Goal: Task Accomplishment & Management: Use online tool/utility

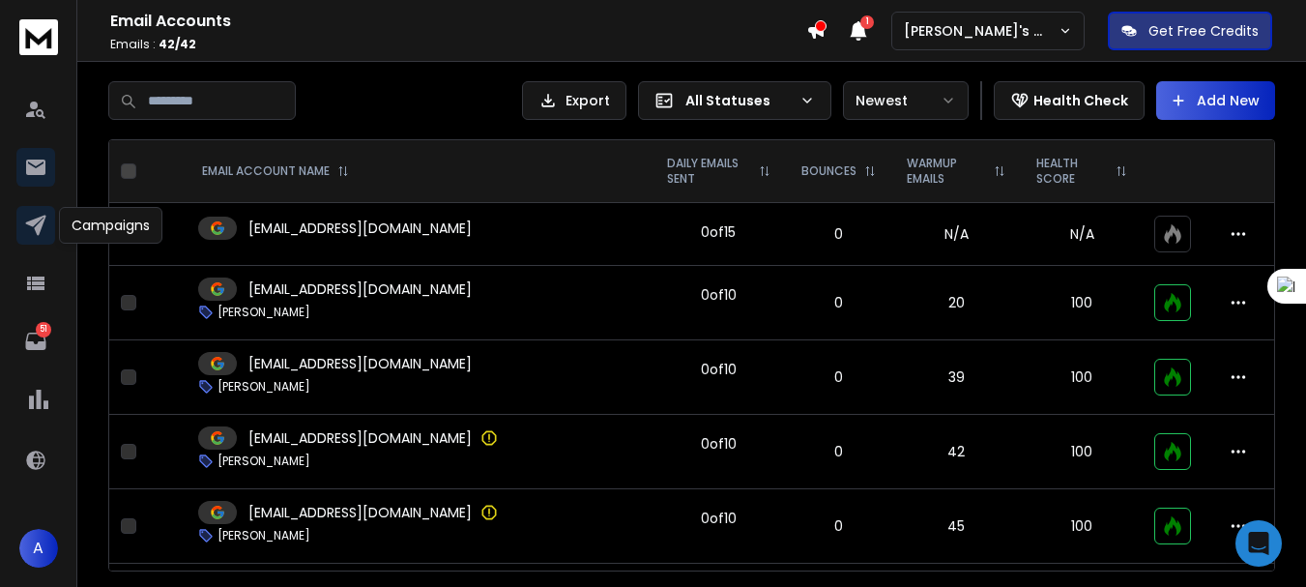
click at [35, 234] on icon at bounding box center [35, 225] width 23 height 23
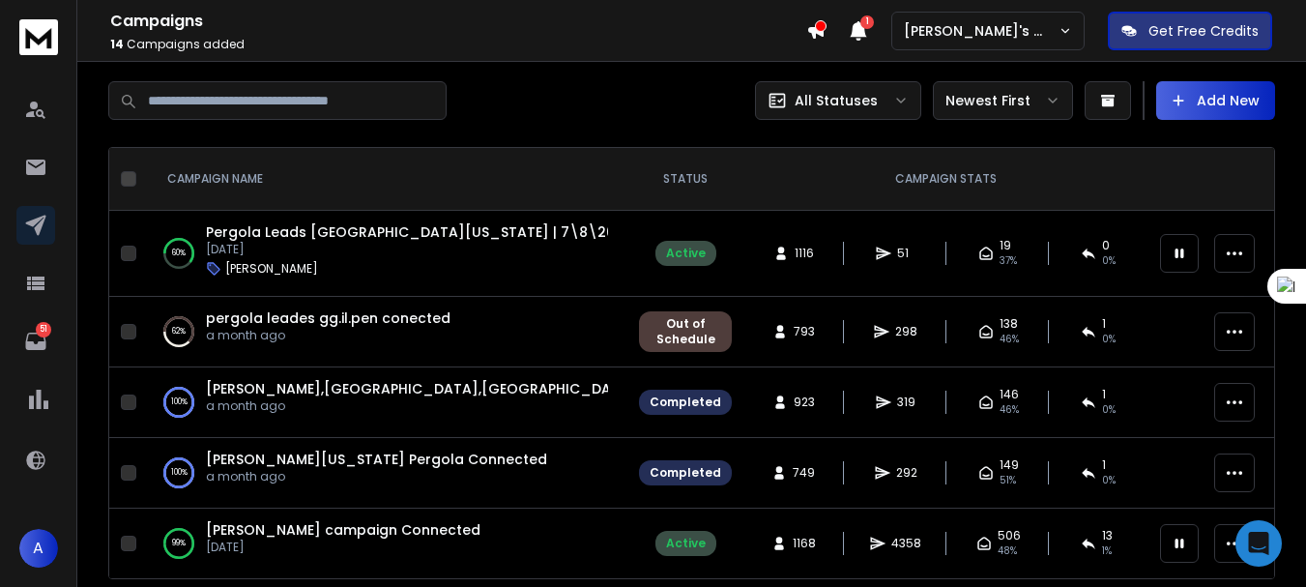
click at [322, 234] on span "Pergola Leads [GEOGRAPHIC_DATA][US_STATE] | 7\8\2025" at bounding box center [419, 231] width 426 height 19
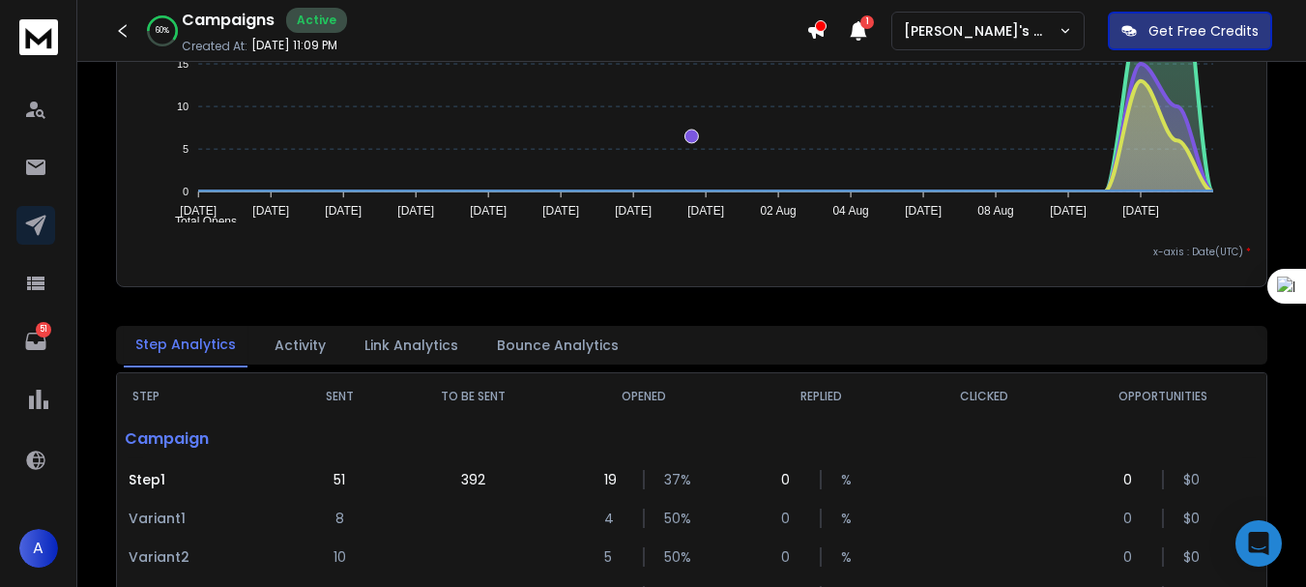
scroll to position [621, 0]
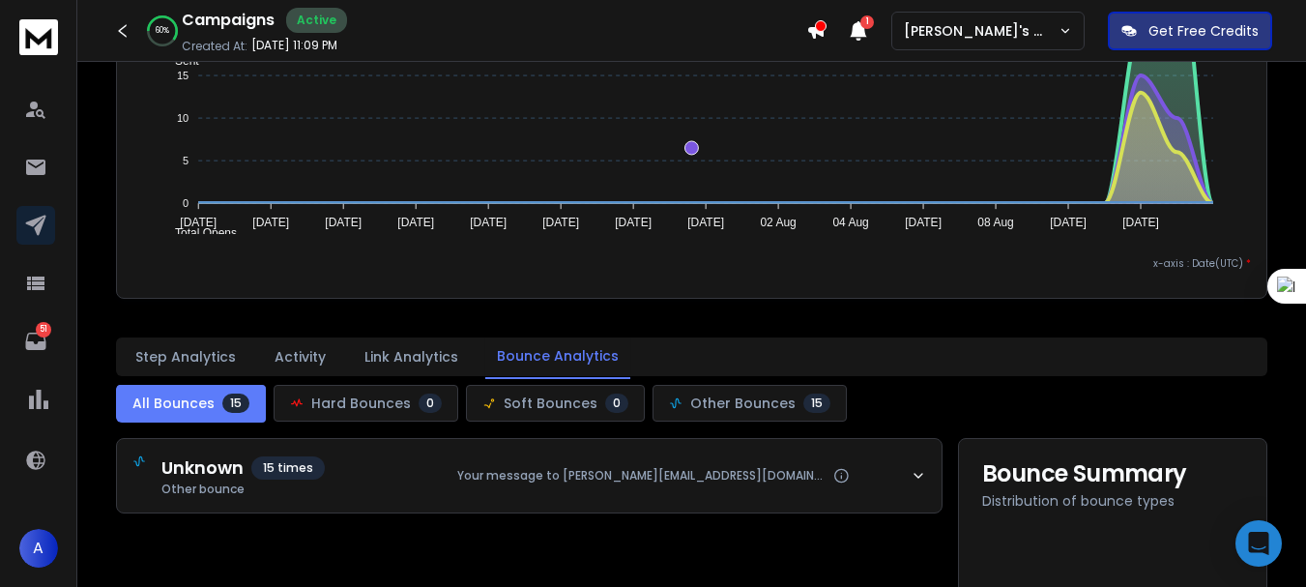
click at [596, 348] on button "Bounce Analytics" at bounding box center [557, 357] width 145 height 44
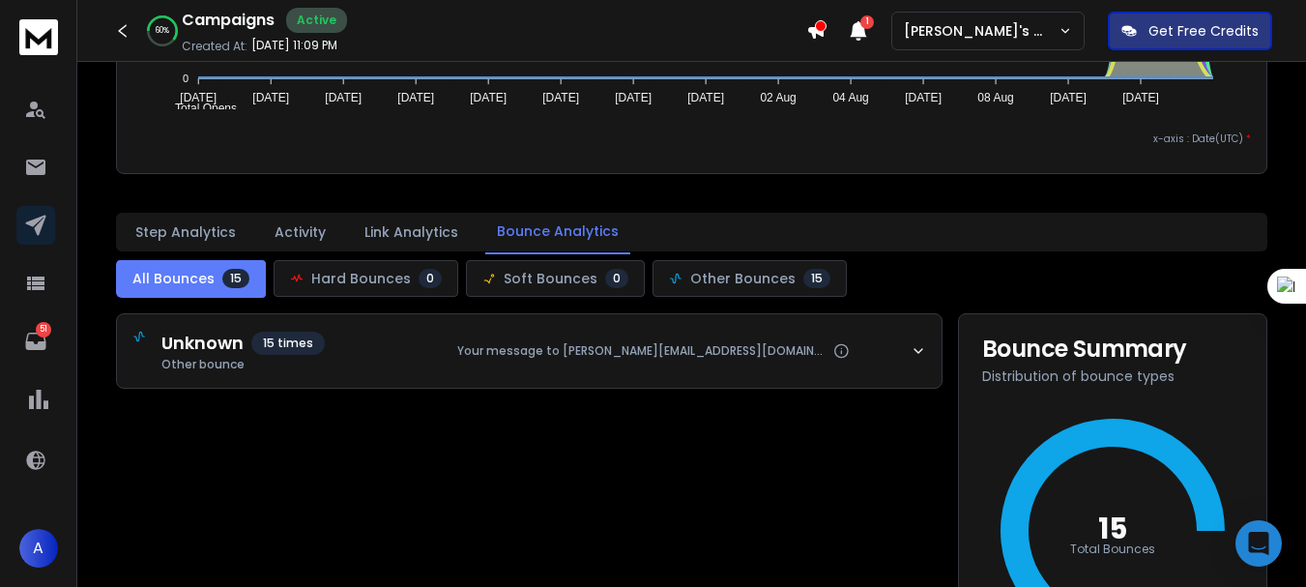
scroll to position [746, 0]
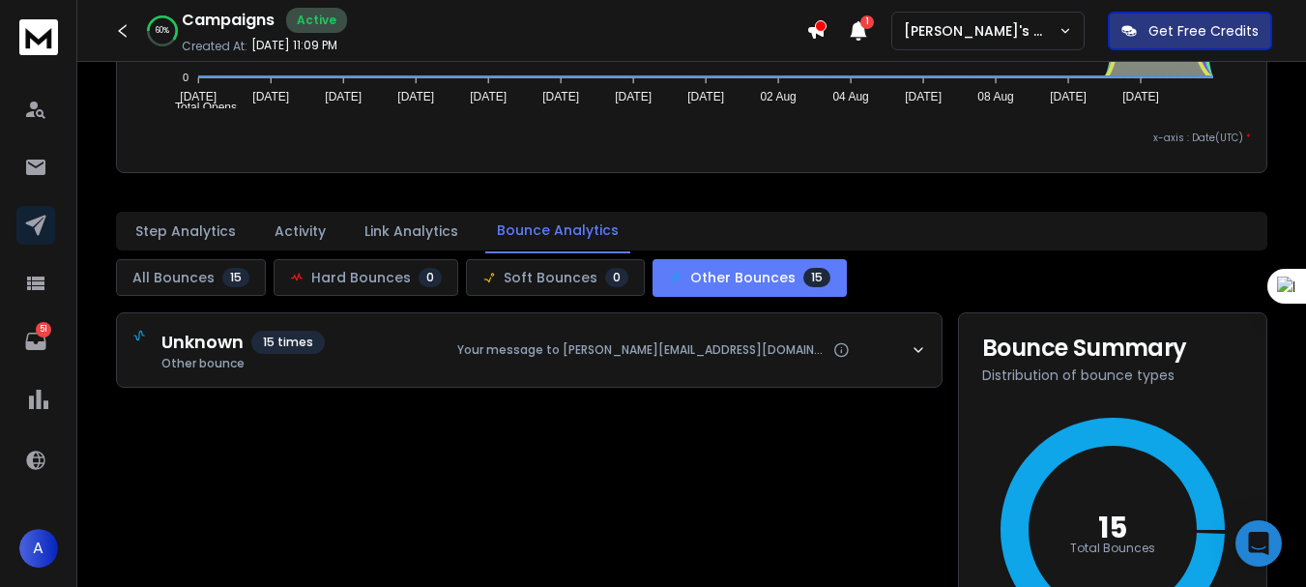
click at [747, 264] on button "Other Bounces 15" at bounding box center [750, 278] width 194 height 38
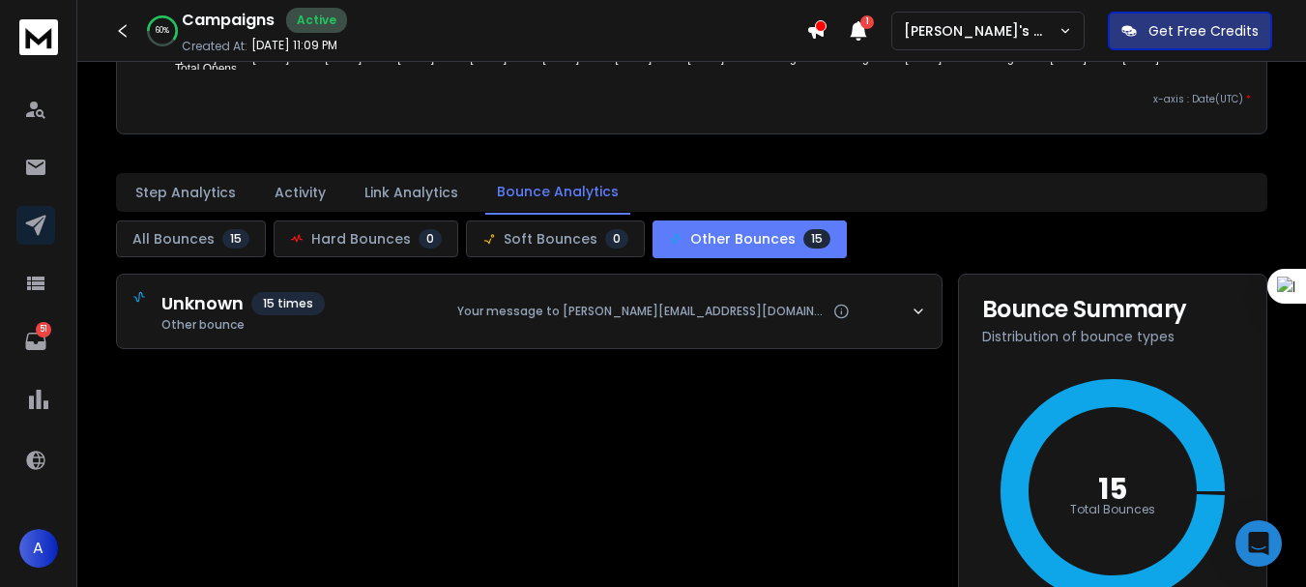
scroll to position [786, 0]
click at [937, 295] on button "Unknown 15 times Other bounce Your message to [PERSON_NAME][EMAIL_ADDRESS][DOMA…" at bounding box center [529, 310] width 825 height 73
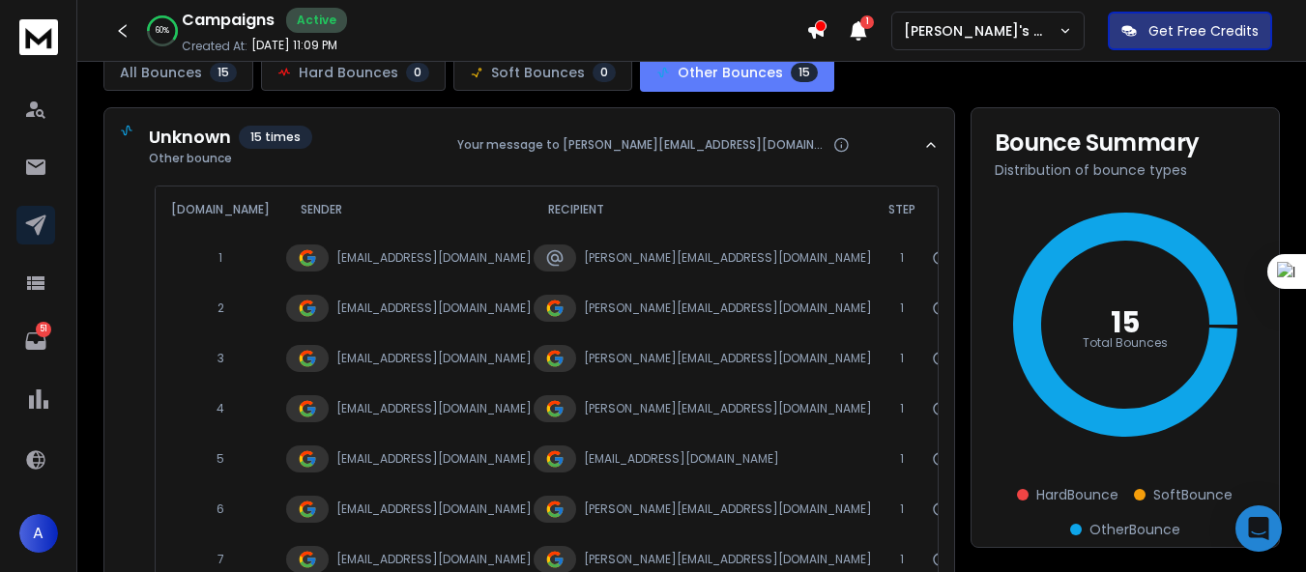
scroll to position [957, 0]
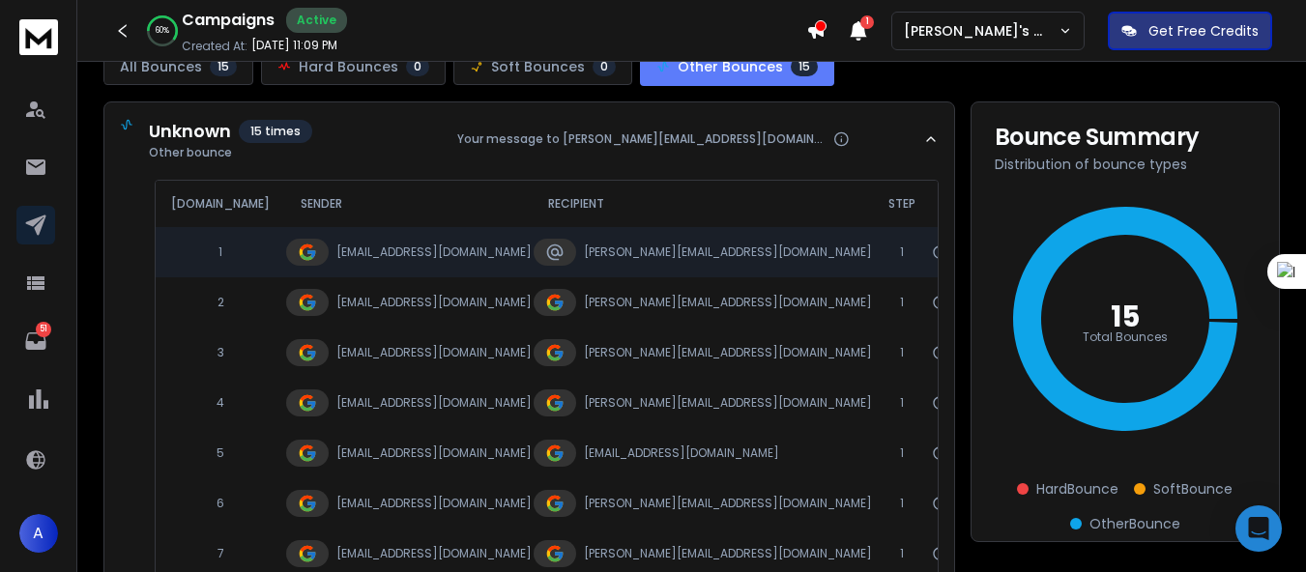
click at [584, 256] on span "[PERSON_NAME][EMAIL_ADDRESS][DOMAIN_NAME]" at bounding box center [728, 252] width 288 height 15
click at [1051, 253] on button "View Email" at bounding box center [1099, 252] width 97 height 35
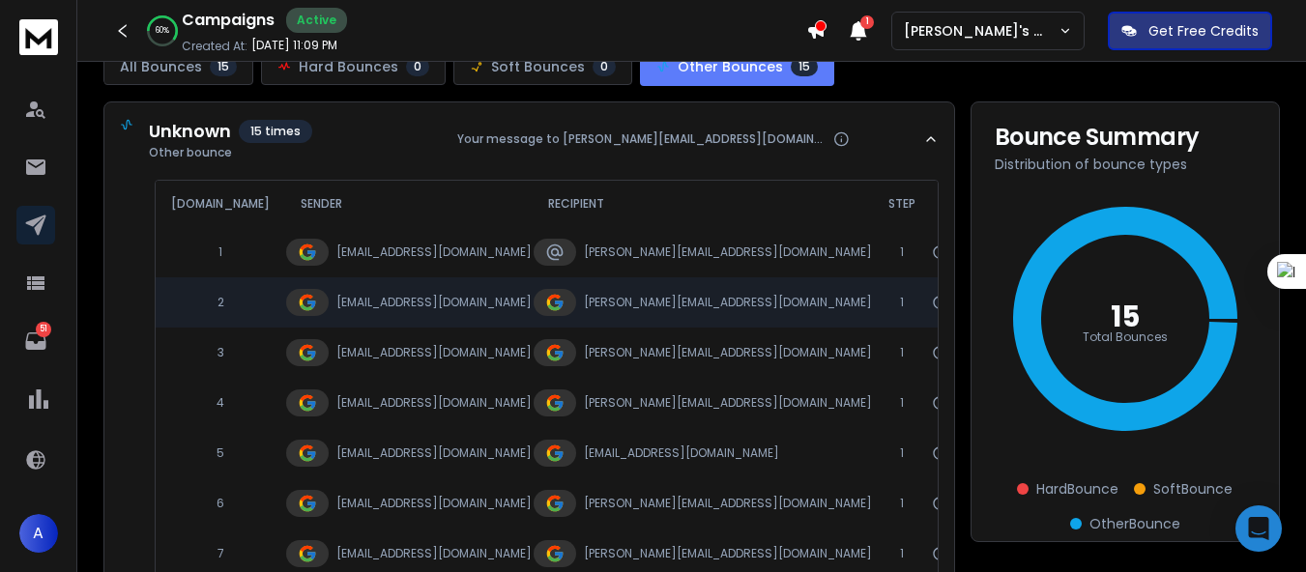
click at [1051, 301] on button "View Email" at bounding box center [1099, 302] width 97 height 35
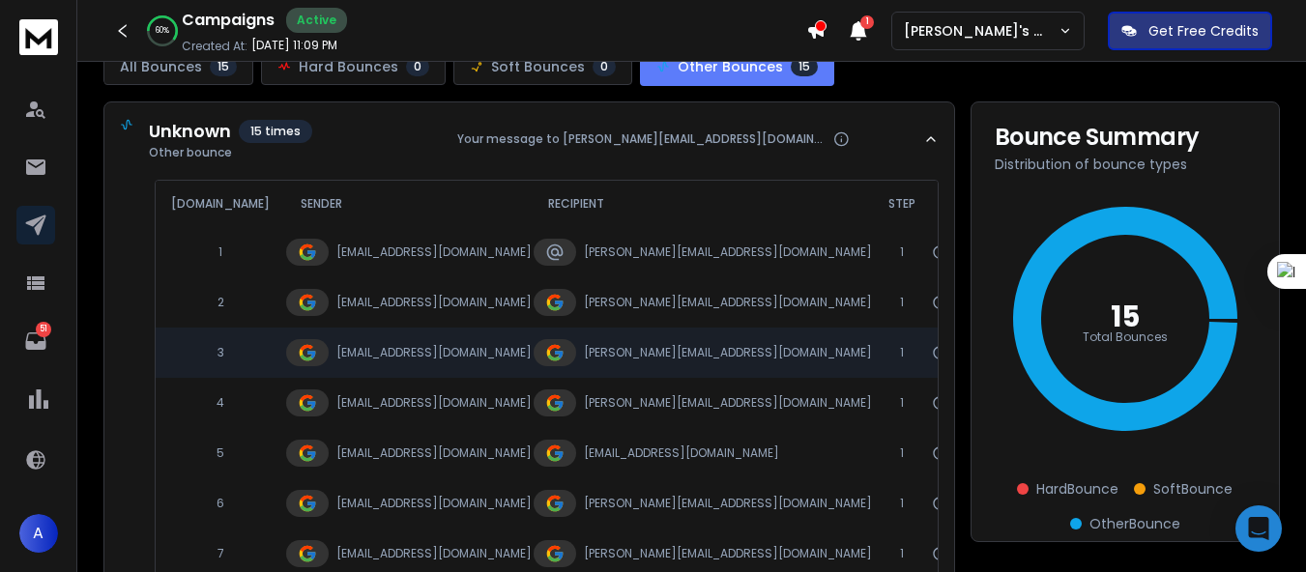
click at [1051, 356] on button "View Email" at bounding box center [1099, 352] width 97 height 35
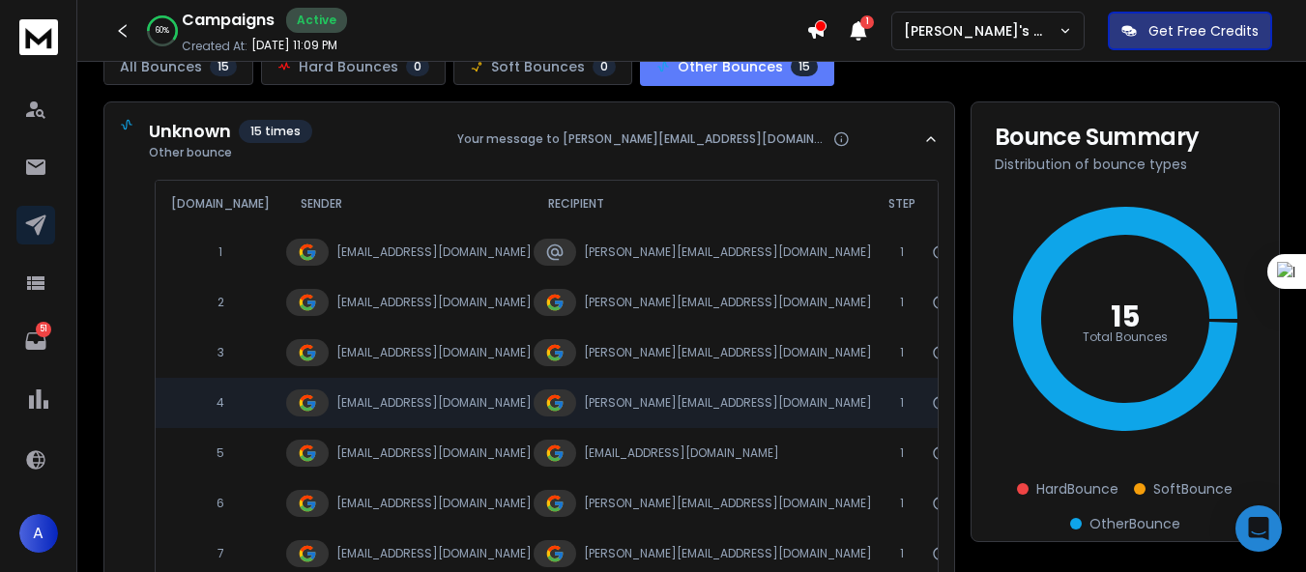
click at [1051, 408] on button "View Email" at bounding box center [1099, 403] width 97 height 35
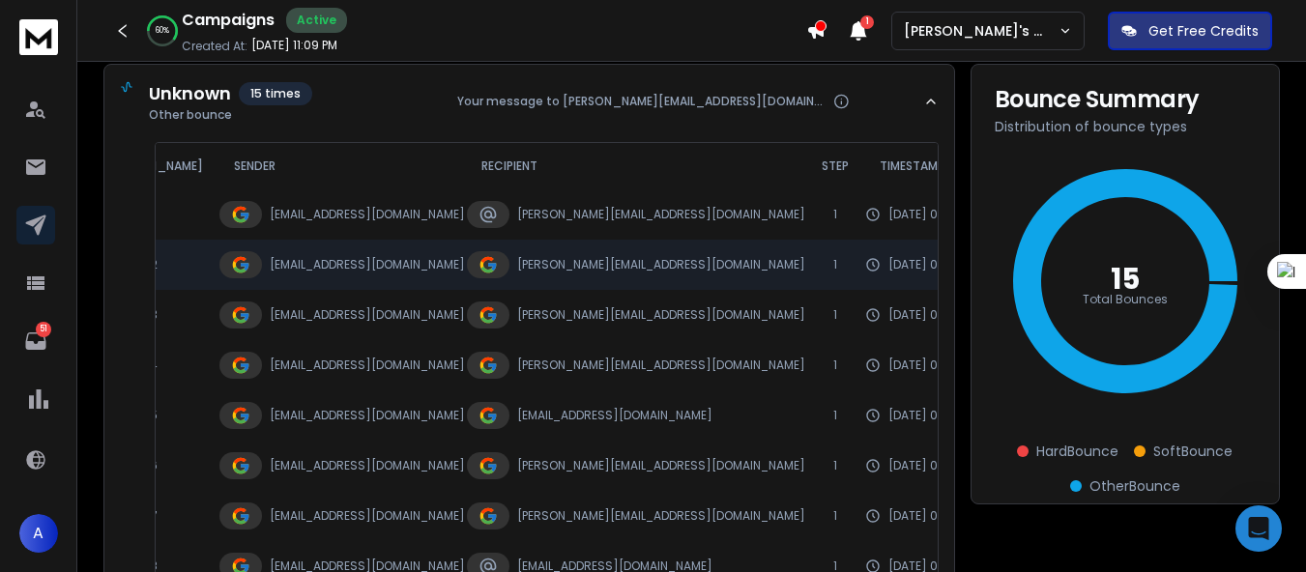
scroll to position [0, 0]
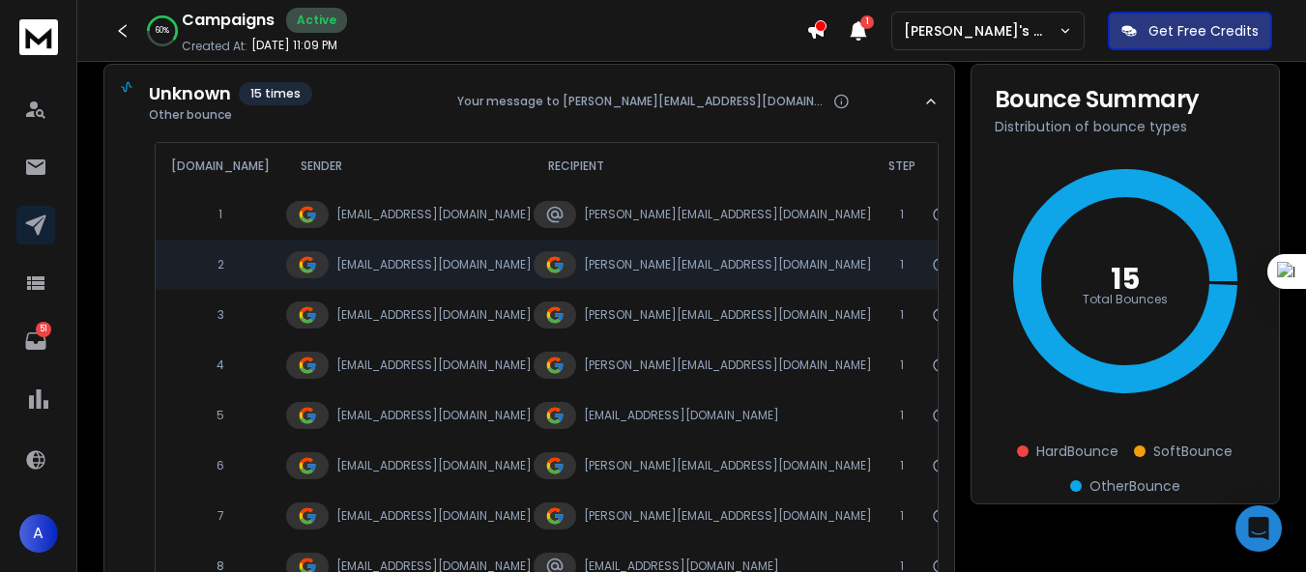
click at [355, 269] on span "[EMAIL_ADDRESS][DOMAIN_NAME]" at bounding box center [433, 264] width 195 height 15
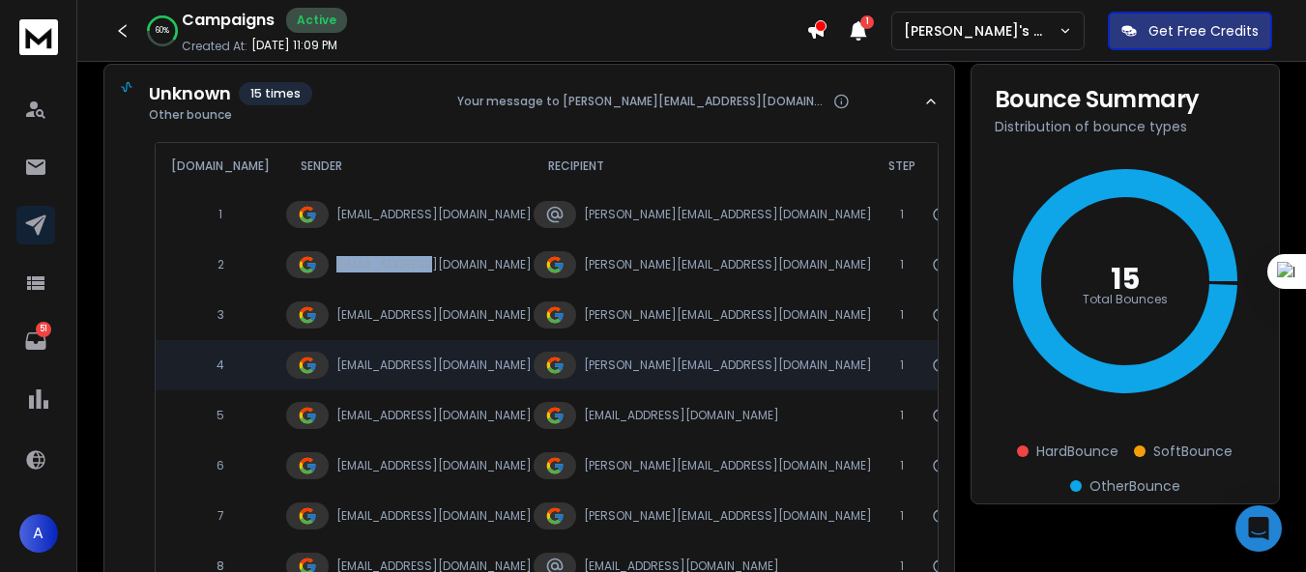
drag, startPoint x: 355, startPoint y: 269, endPoint x: 483, endPoint y: 386, distance: 173.8
click at [355, 269] on span "[EMAIL_ADDRESS][DOMAIN_NAME]" at bounding box center [433, 264] width 195 height 15
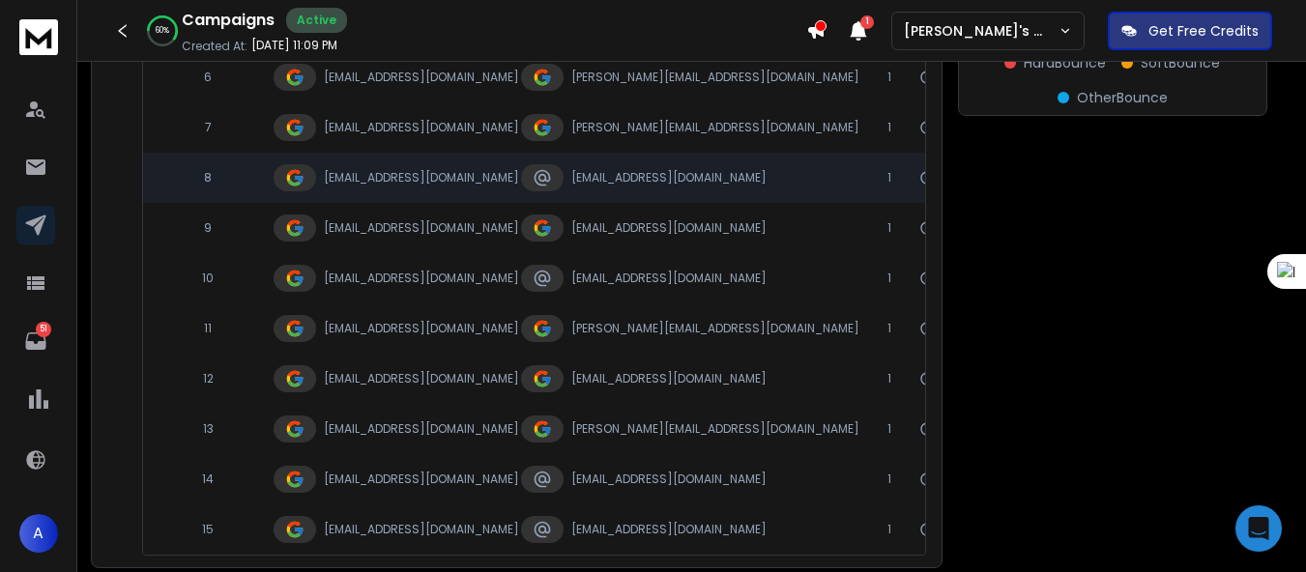
scroll to position [1385, 16]
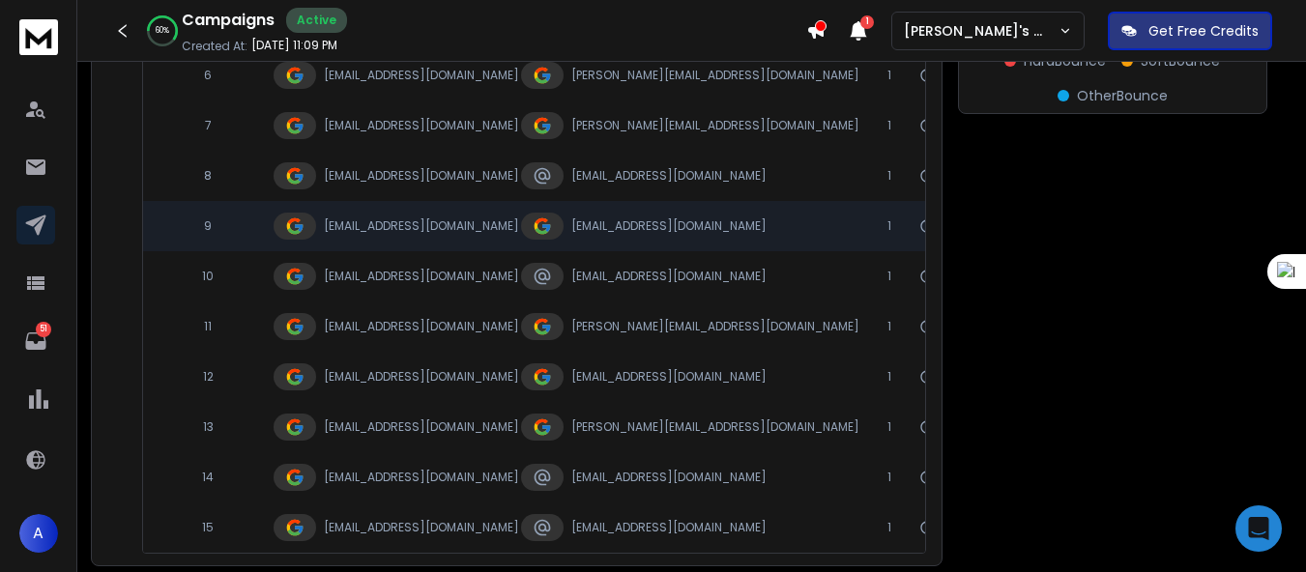
click at [615, 218] on span "[EMAIL_ADDRESS][DOMAIN_NAME]" at bounding box center [668, 225] width 195 height 15
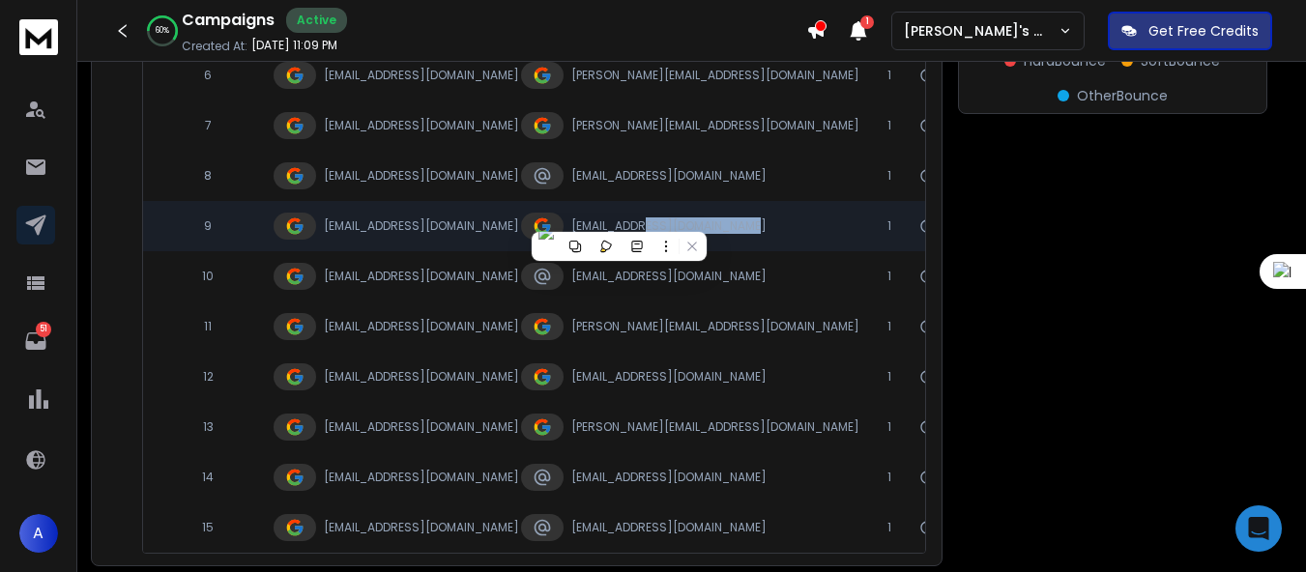
click at [615, 218] on span "[EMAIL_ADDRESS][DOMAIN_NAME]" at bounding box center [668, 225] width 195 height 15
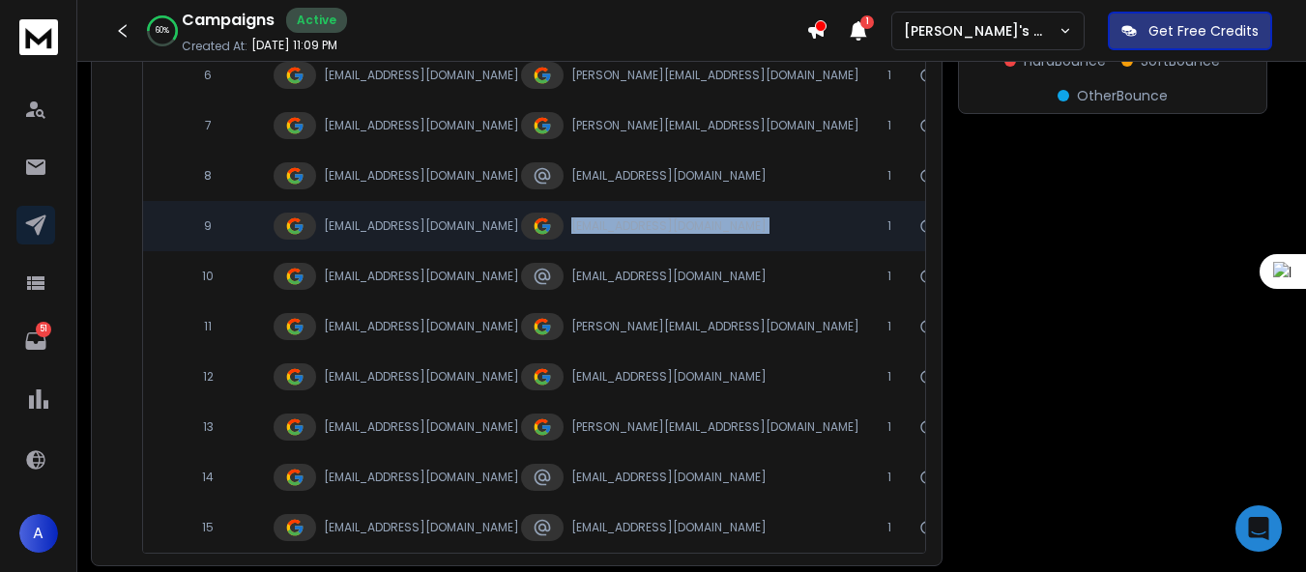
click at [615, 218] on span "[EMAIL_ADDRESS][DOMAIN_NAME]" at bounding box center [668, 225] width 195 height 15
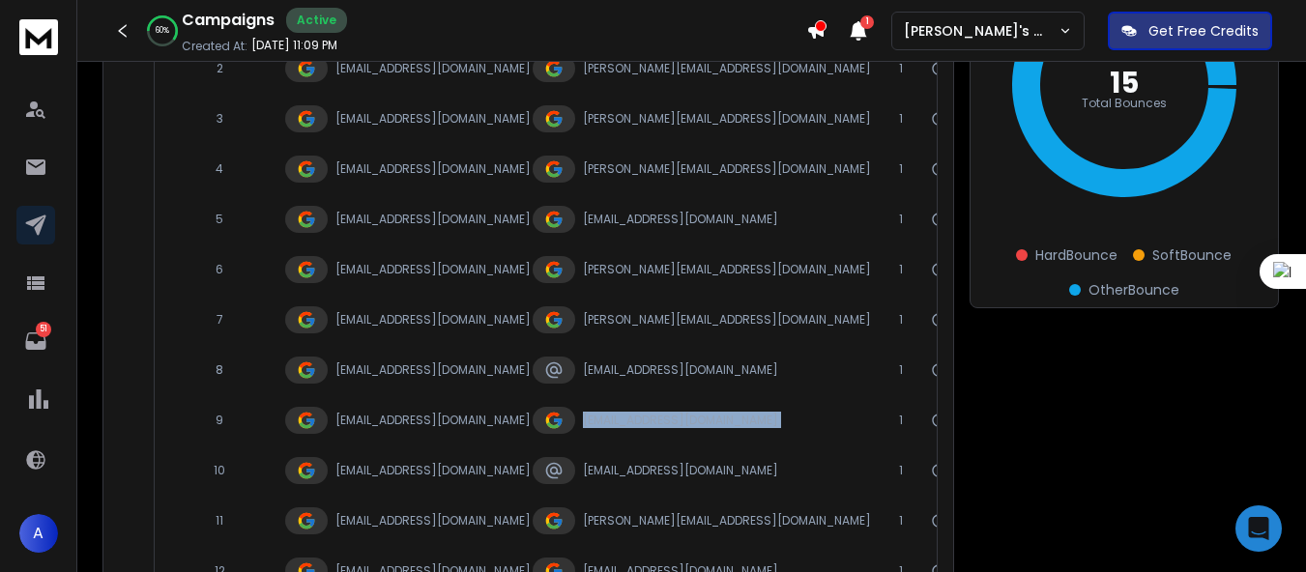
scroll to position [1429, 16]
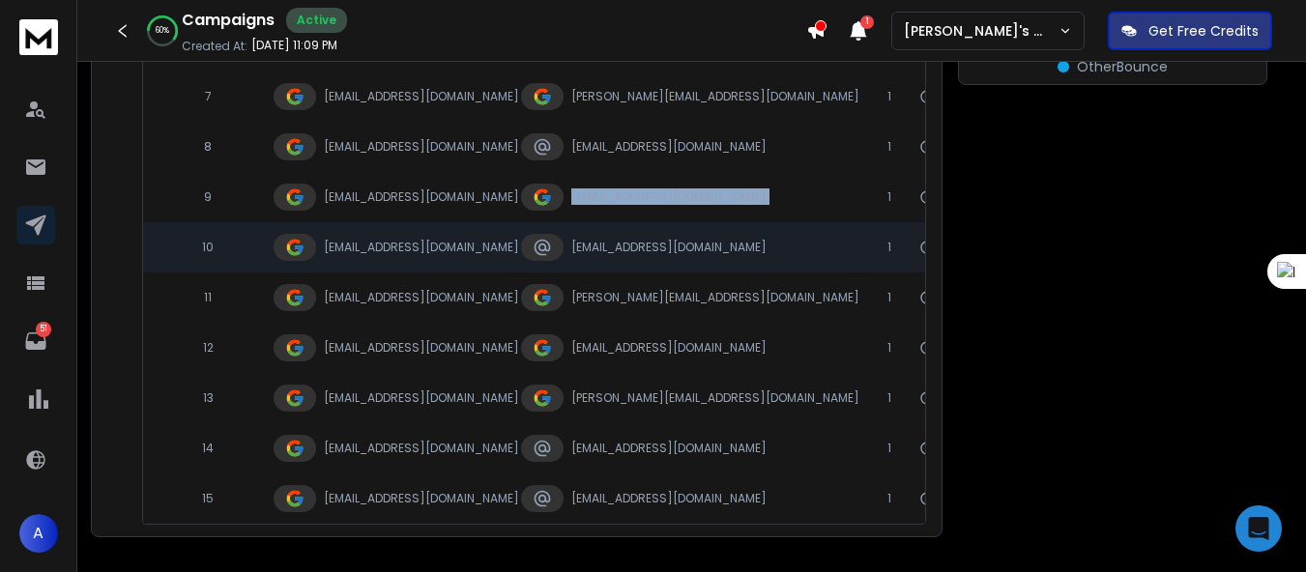
click at [1038, 230] on button "View Email" at bounding box center [1086, 247] width 97 height 35
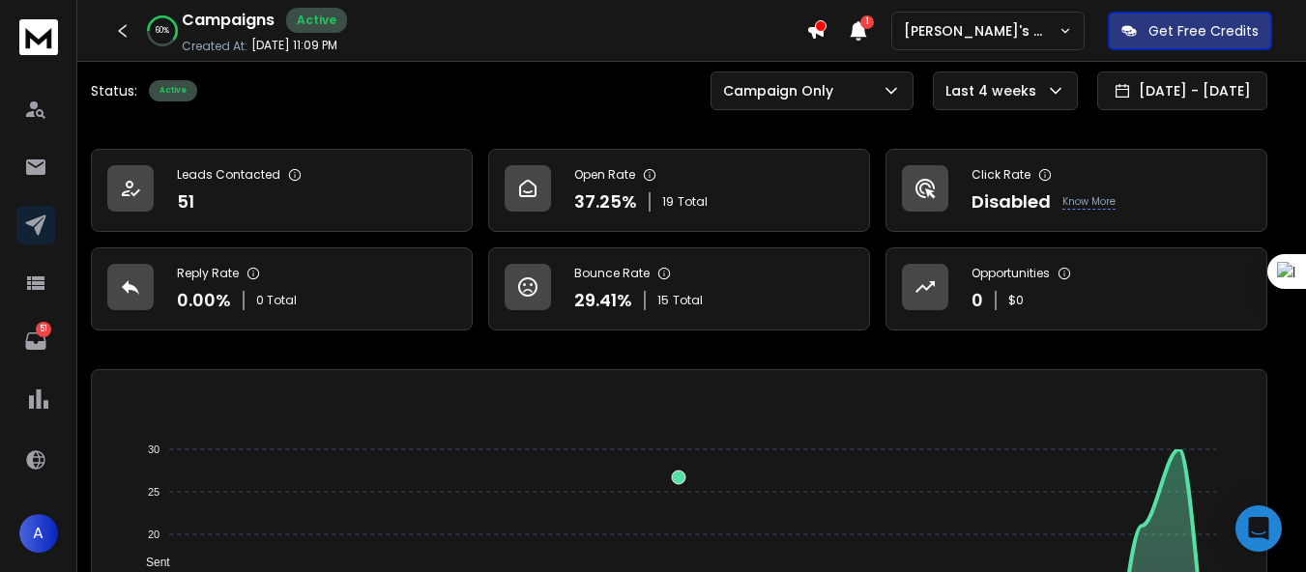
scroll to position [0, 16]
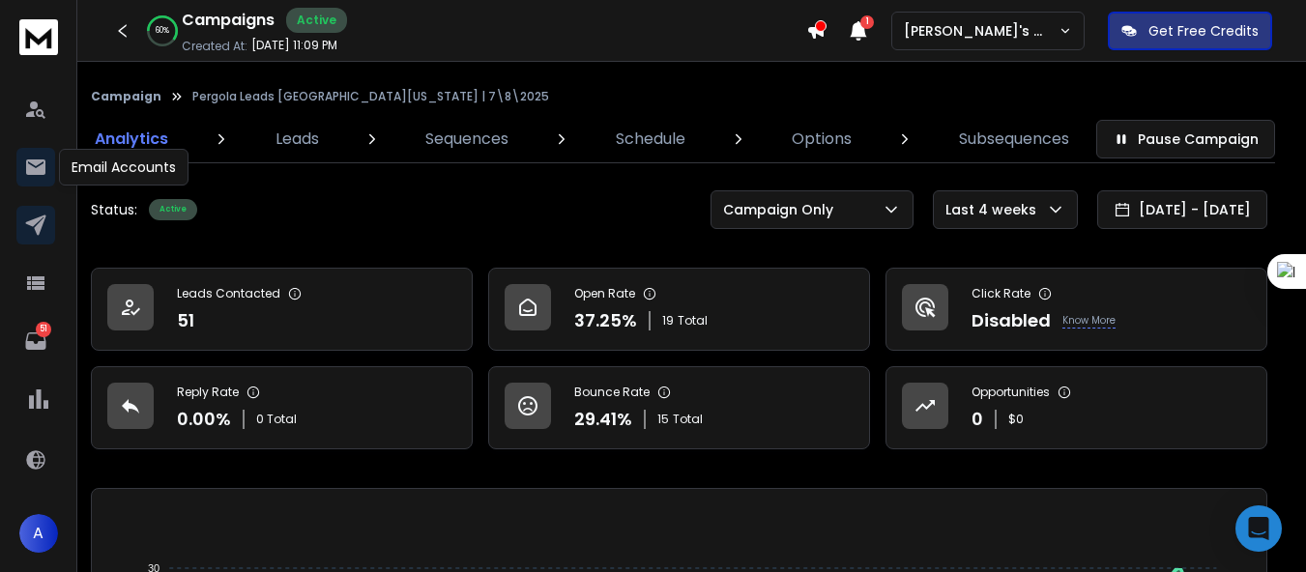
click at [32, 161] on icon at bounding box center [35, 167] width 19 height 15
